Goal: Task Accomplishment & Management: Manage account settings

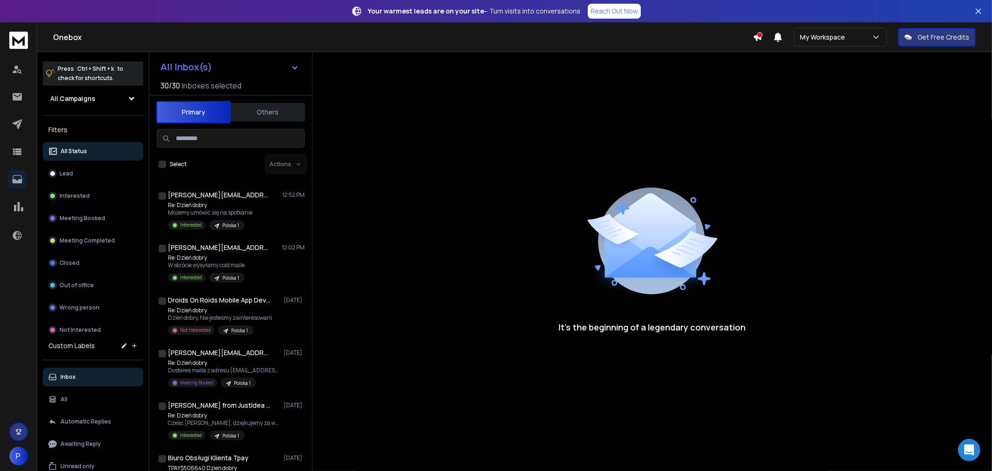
click at [83, 184] on div "All Status Lead Interested Meeting Booked Meeting Completed Closed Out of offic…" at bounding box center [93, 240] width 100 height 197
click at [84, 191] on button "Interested" at bounding box center [93, 196] width 100 height 19
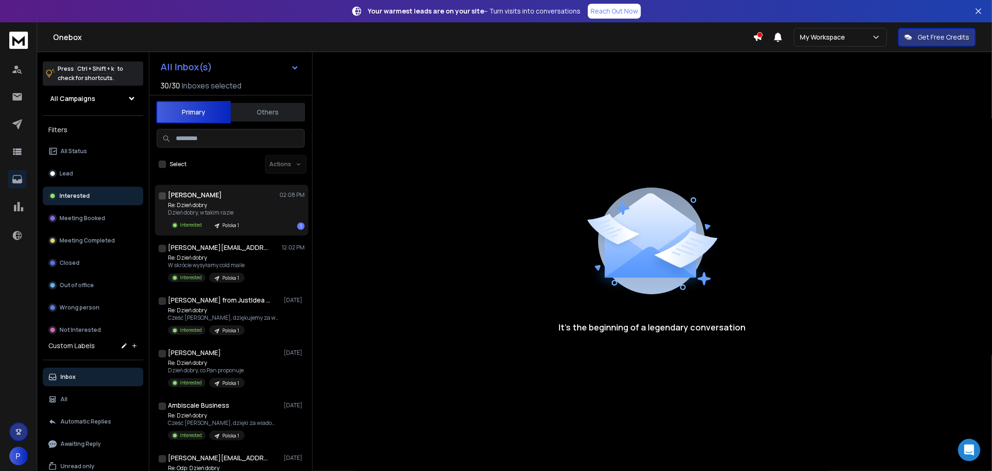
click at [236, 200] on div "[PERSON_NAME] 02:08 PM Re: Dzień dobry Dzień dobry, w takim razie Interested Po…" at bounding box center [236, 210] width 137 height 40
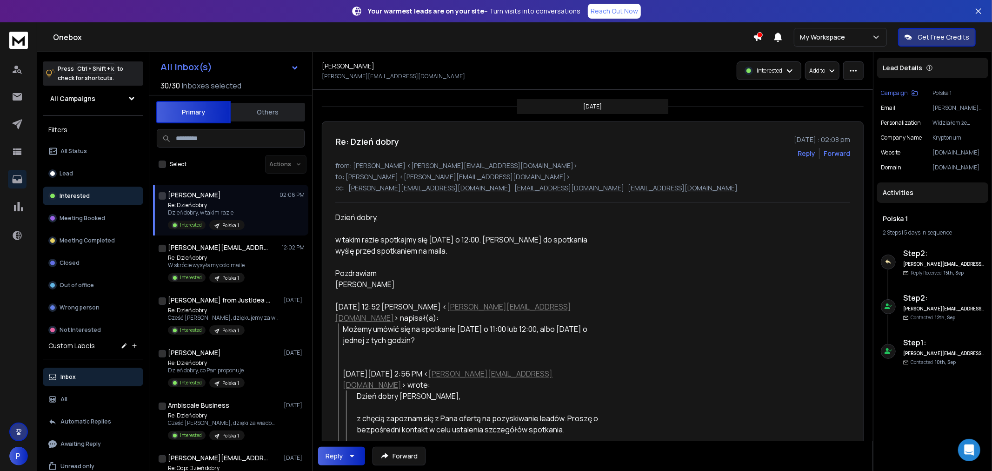
click at [259, 115] on button "Others" at bounding box center [268, 112] width 74 height 20
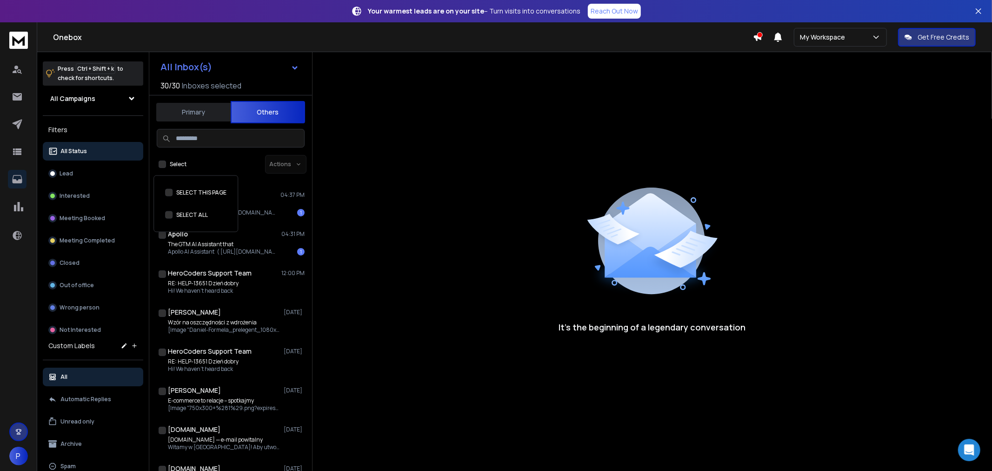
click at [176, 108] on button "Primary" at bounding box center [193, 112] width 74 height 20
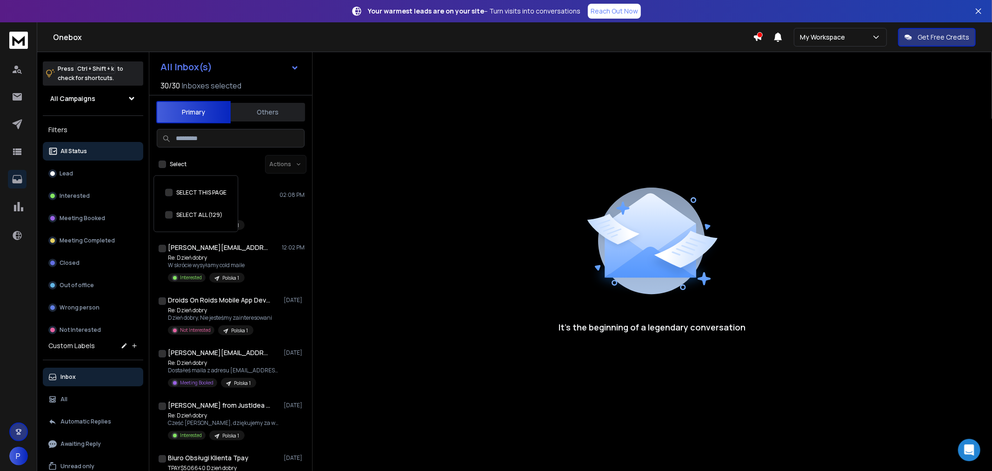
click at [223, 208] on div "SELECT ALL (129)" at bounding box center [195, 215] width 61 height 19
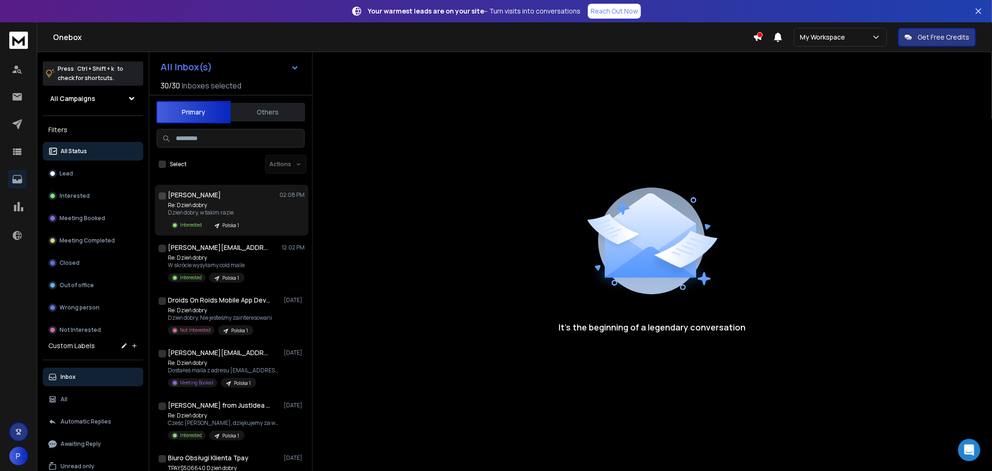
click at [258, 206] on div "Re: Dzień dobry Dzień dobry, w takim razie Interested Polska 1" at bounding box center [236, 215] width 137 height 28
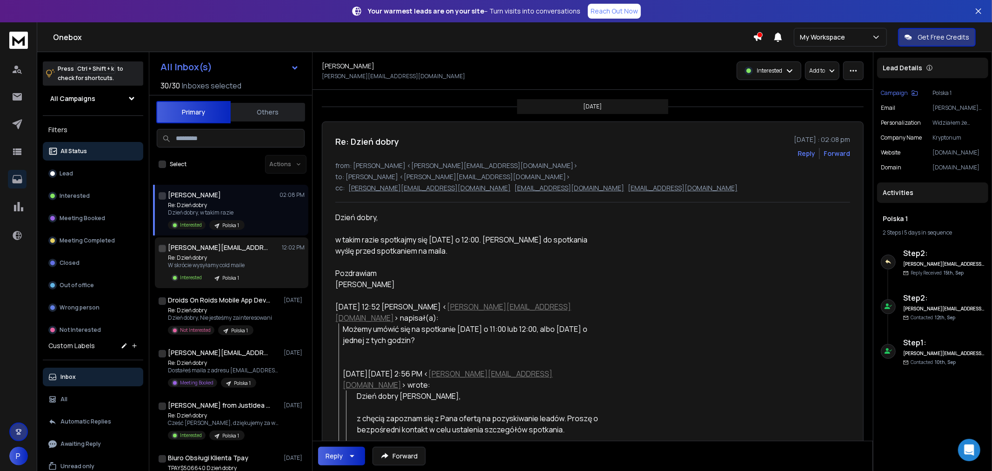
click at [241, 268] on p "W skrócie wysyłamy cold maile" at bounding box center [206, 264] width 77 height 7
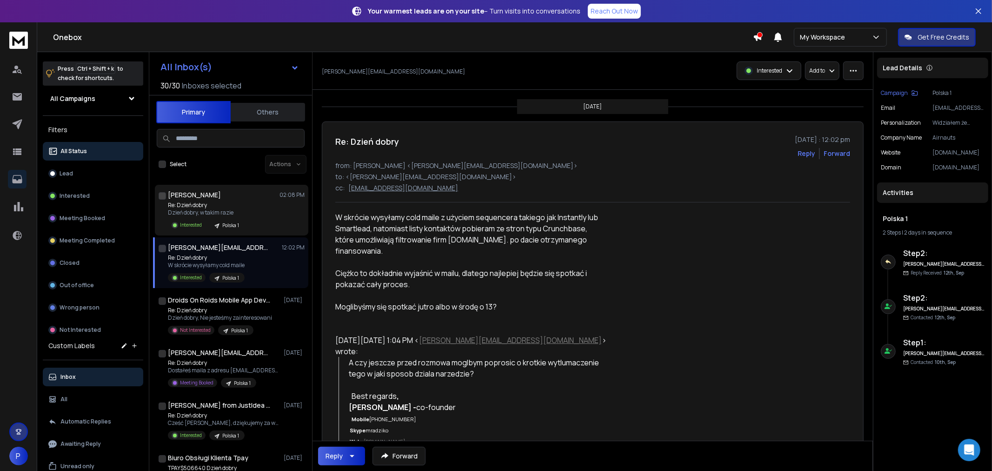
click at [207, 205] on p "Re: Dzień dobry" at bounding box center [206, 204] width 77 height 7
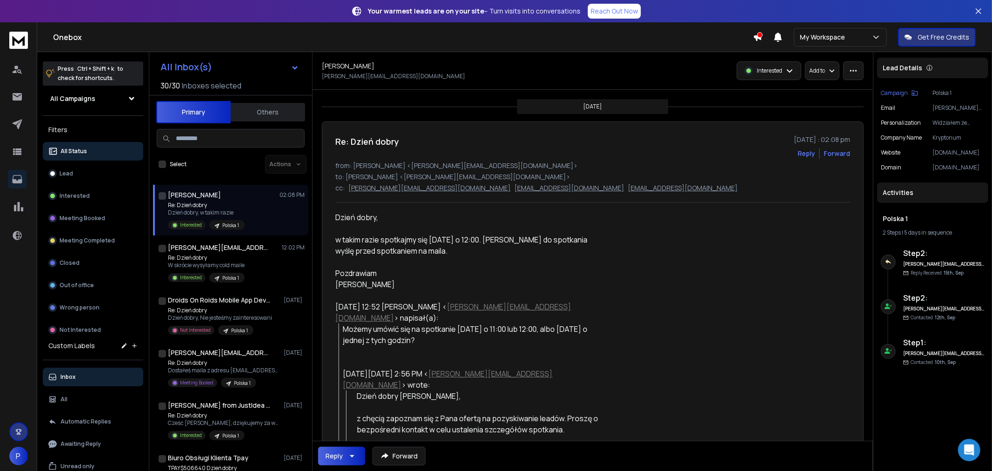
click at [247, 126] on div at bounding box center [230, 136] width 155 height 22
click at [257, 115] on button "Others" at bounding box center [268, 112] width 74 height 20
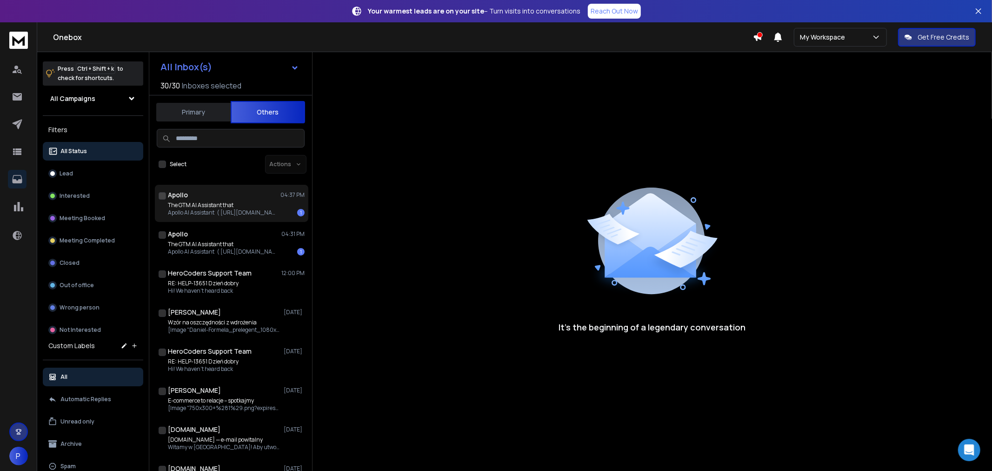
click at [211, 219] on div "Apollo 04:37 PM The GTM AI Assistant that Apollo AI Assistant   ( [URL][DOMAIN_…" at bounding box center [232, 203] width 154 height 37
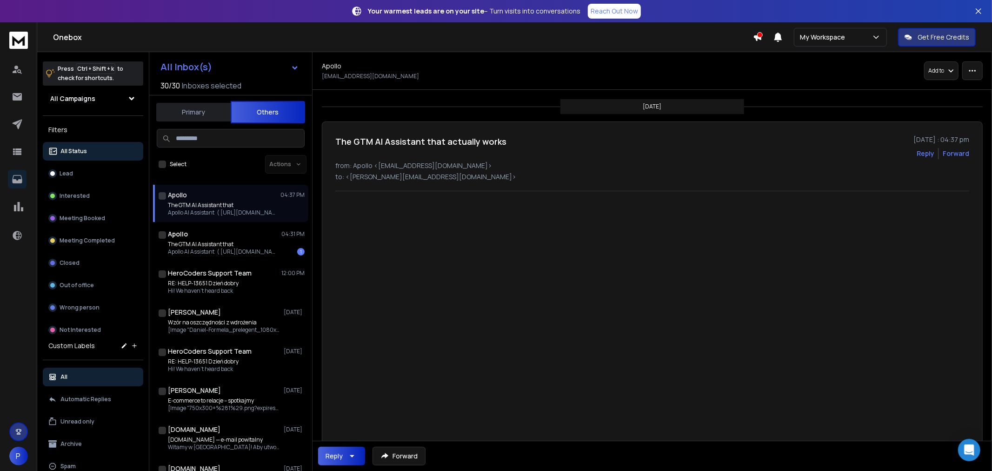
click at [179, 116] on button "Primary" at bounding box center [193, 112] width 74 height 20
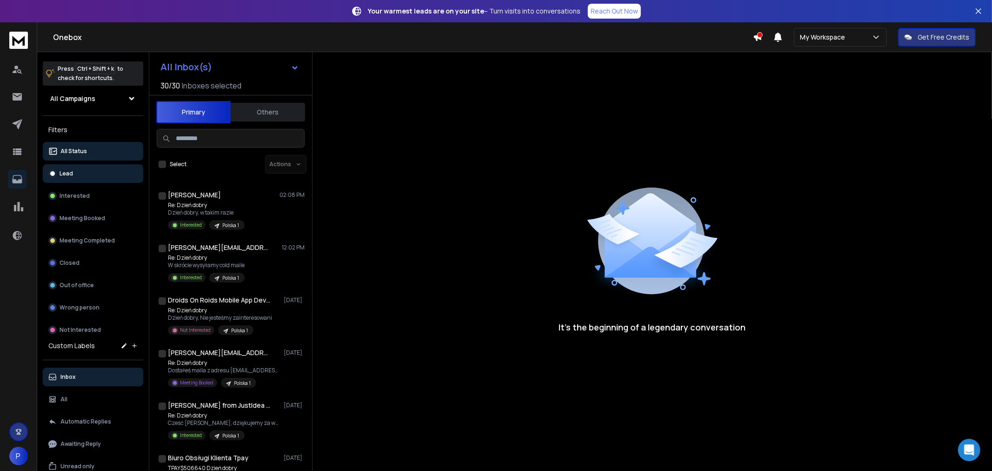
click at [85, 173] on button "Lead" at bounding box center [93, 173] width 100 height 19
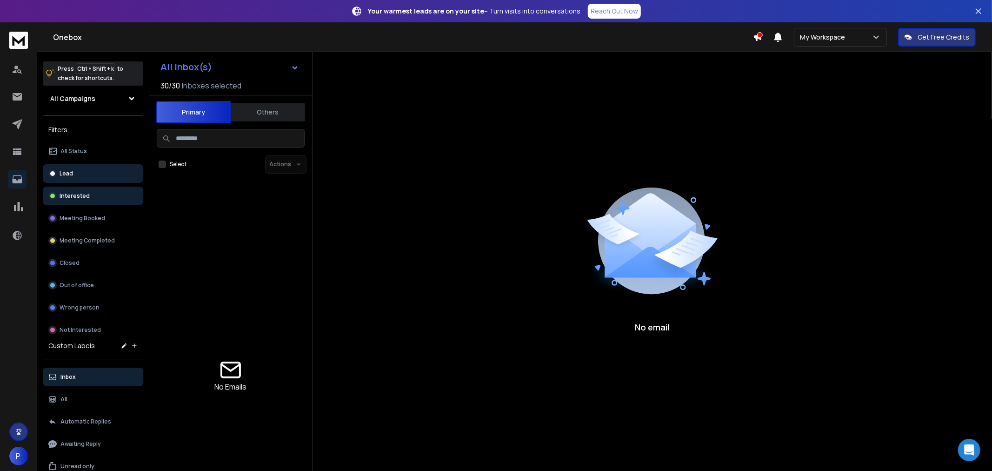
click at [84, 193] on p "Interested" at bounding box center [75, 195] width 30 height 7
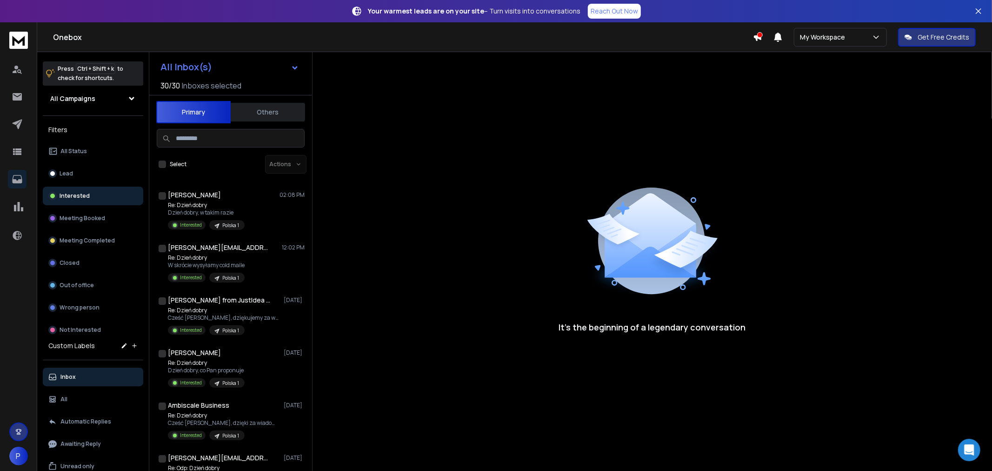
click at [244, 113] on button "Others" at bounding box center [268, 112] width 74 height 20
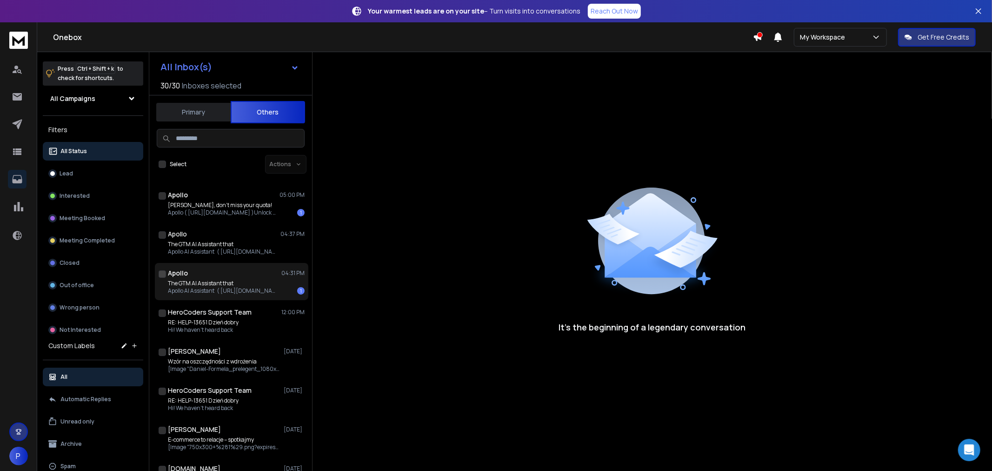
click at [244, 292] on p "Apollo AI Assistant   ( [URL][DOMAIN_NAME] )" at bounding box center [224, 290] width 112 height 7
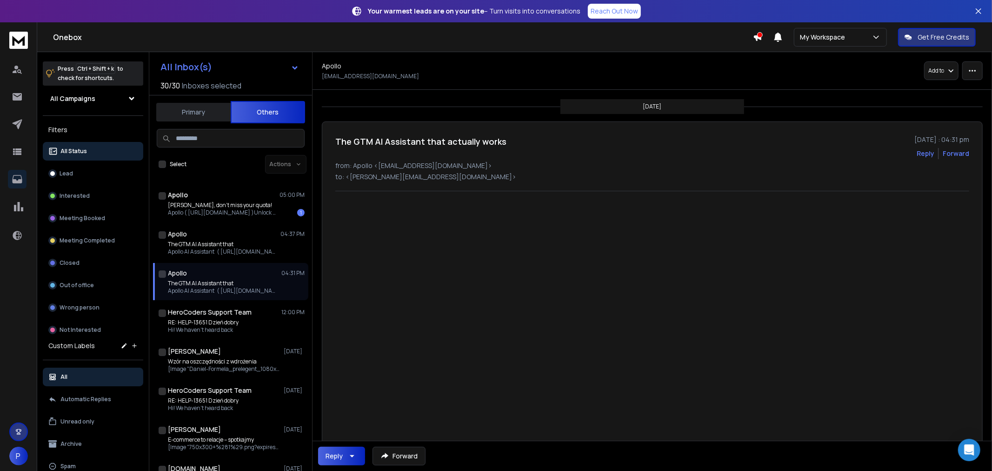
drag, startPoint x: 216, startPoint y: 192, endPoint x: 563, endPoint y: 396, distance: 402.0
click at [216, 193] on div "Apollo 05:00 PM" at bounding box center [236, 194] width 137 height 9
